Goal: Task Accomplishment & Management: Use online tool/utility

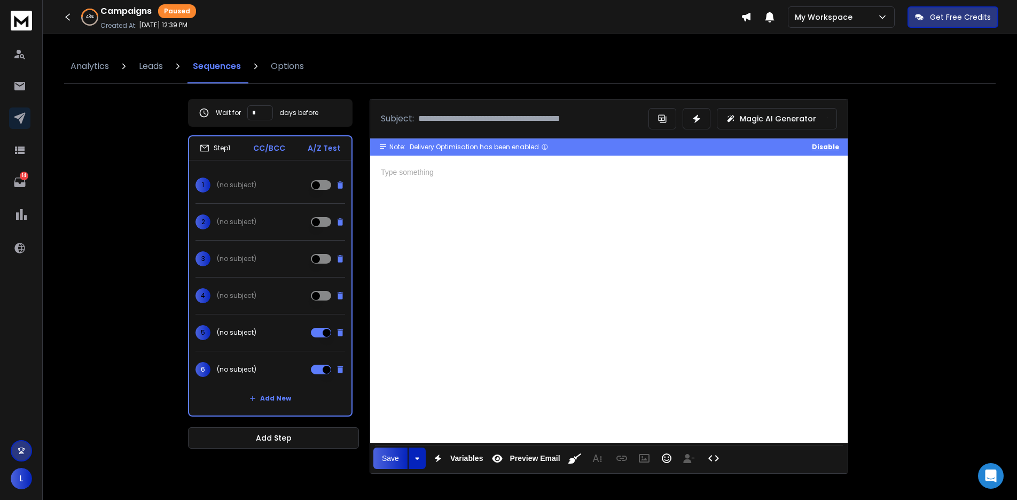
click at [247, 321] on div "5 (no subject)" at bounding box center [271, 332] width 150 height 37
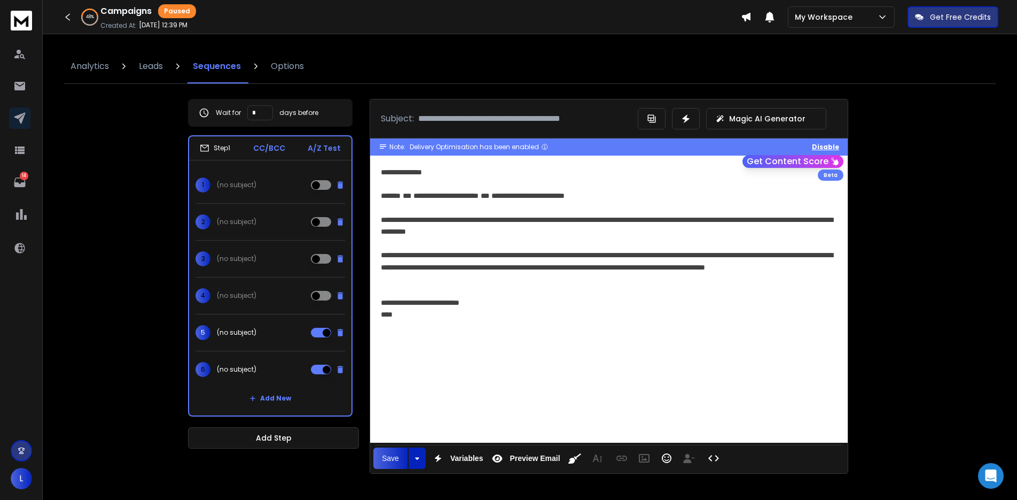
click at [246, 369] on p "(no subject)" at bounding box center [237, 369] width 40 height 9
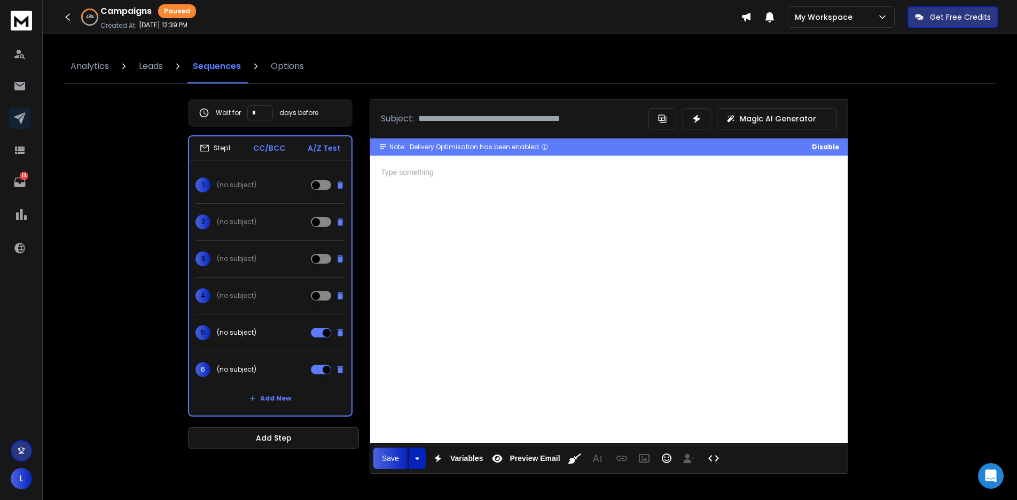
drag, startPoint x: 324, startPoint y: 330, endPoint x: 318, endPoint y: 351, distance: 21.0
click at [324, 330] on button "button" at bounding box center [321, 333] width 20 height 10
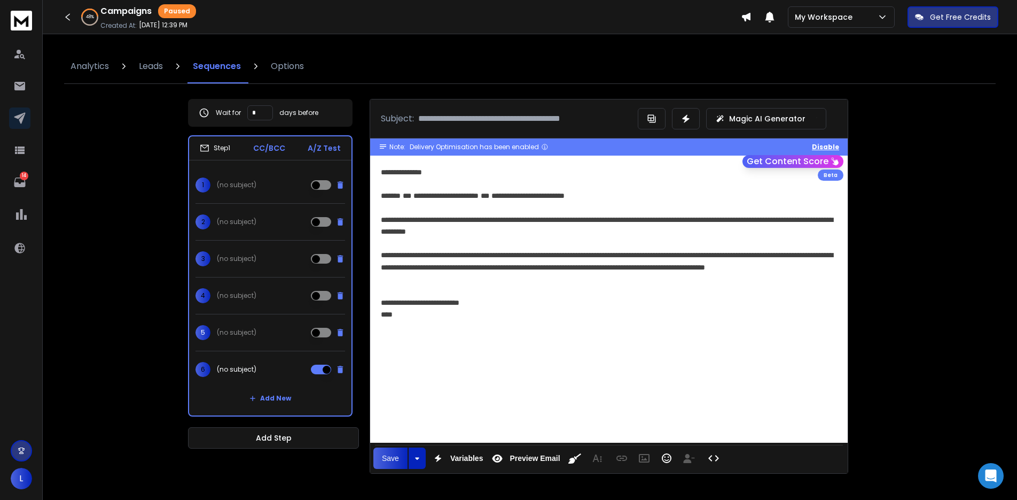
click at [277, 332] on div "5 (no subject)" at bounding box center [271, 332] width 150 height 37
click at [242, 332] on p "(no subject)" at bounding box center [237, 332] width 40 height 9
click at [231, 328] on p "(no subject)" at bounding box center [237, 332] width 40 height 9
click at [239, 369] on p "(no subject)" at bounding box center [237, 369] width 40 height 9
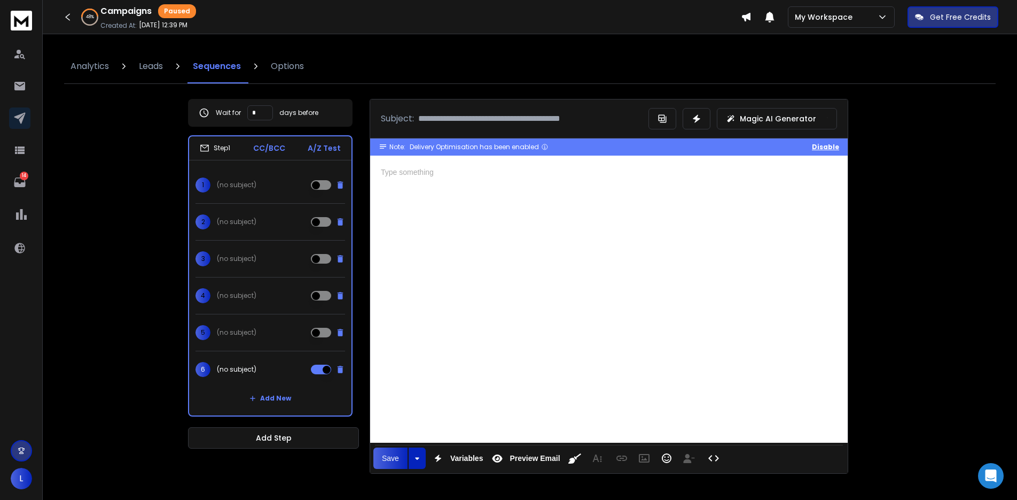
click at [250, 372] on p "(no subject)" at bounding box center [237, 369] width 40 height 9
click at [249, 328] on p "(no subject)" at bounding box center [237, 332] width 40 height 9
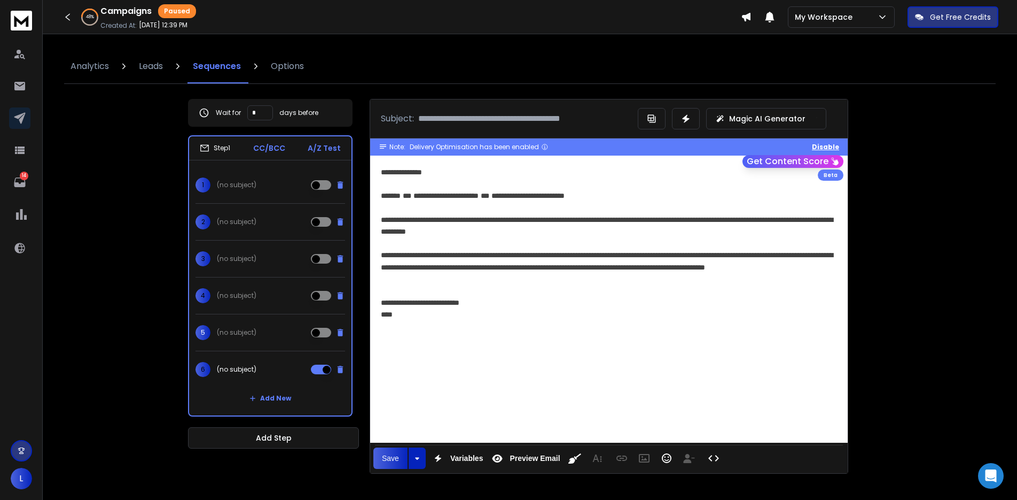
click at [239, 366] on p "(no subject)" at bounding box center [237, 369] width 40 height 9
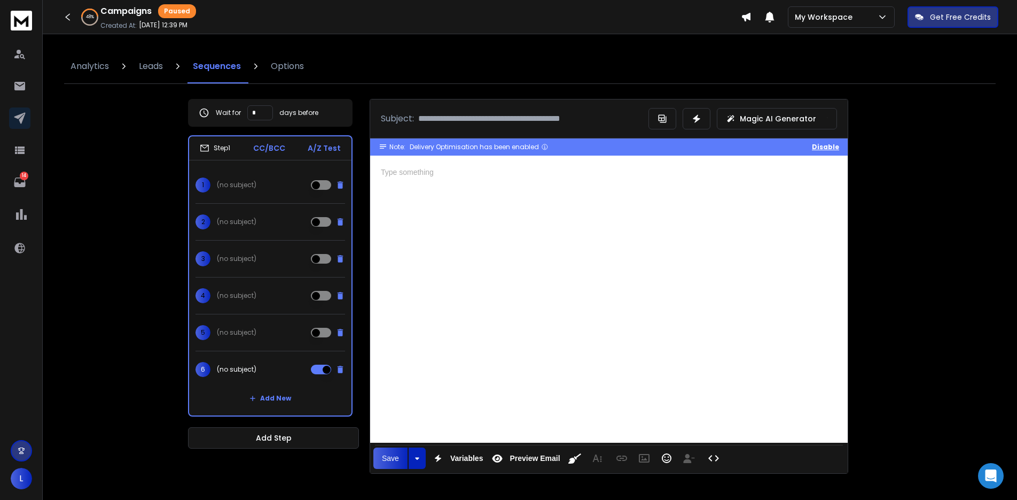
click at [605, 62] on div "Analytics Leads Sequences Options" at bounding box center [530, 66] width 932 height 34
click at [237, 334] on p "(no subject)" at bounding box center [237, 332] width 40 height 9
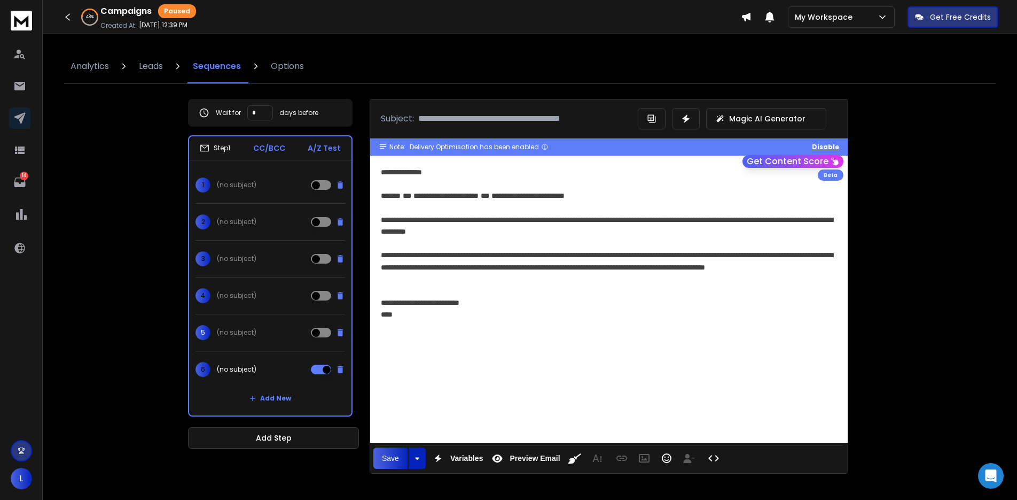
click at [233, 371] on p "(no subject)" at bounding box center [237, 369] width 40 height 9
